Goal: Check status: Check status

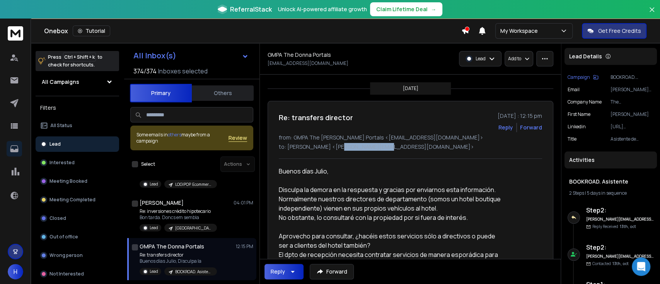
scroll to position [51, 0]
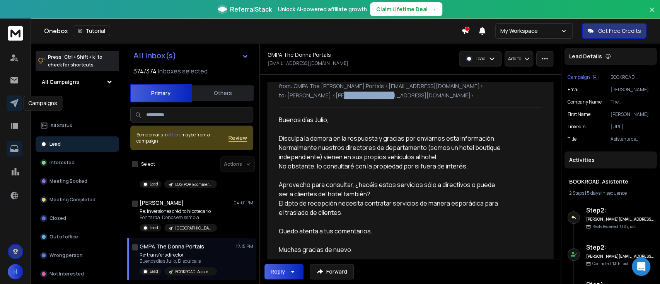
click at [7, 105] on link at bounding box center [14, 102] width 15 height 15
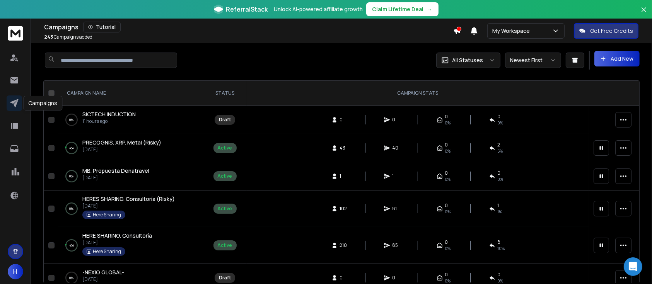
click at [103, 57] on input at bounding box center [111, 60] width 132 height 15
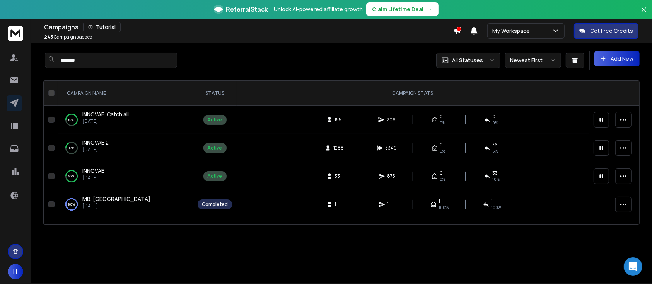
type input "*******"
click at [100, 144] on span "INNOVAE 2" at bounding box center [95, 142] width 26 height 7
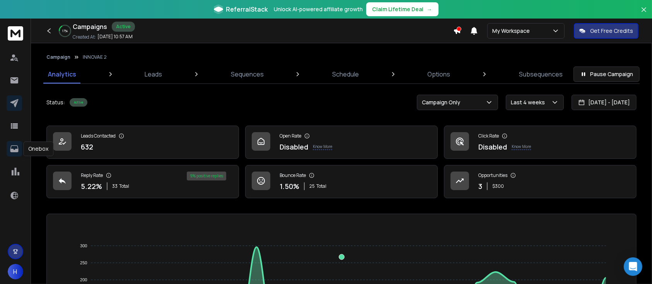
click at [12, 153] on icon at bounding box center [14, 148] width 9 height 9
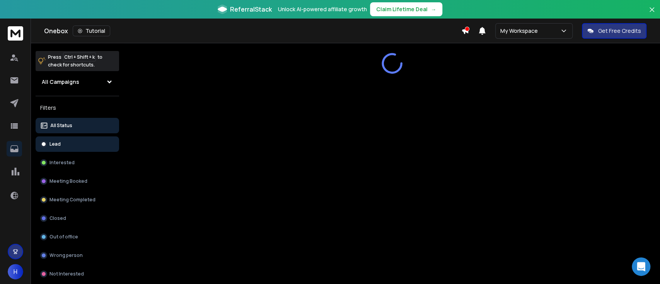
click at [58, 142] on p "Lead" at bounding box center [54, 144] width 11 height 6
